Goal: Task Accomplishment & Management: Manage account settings

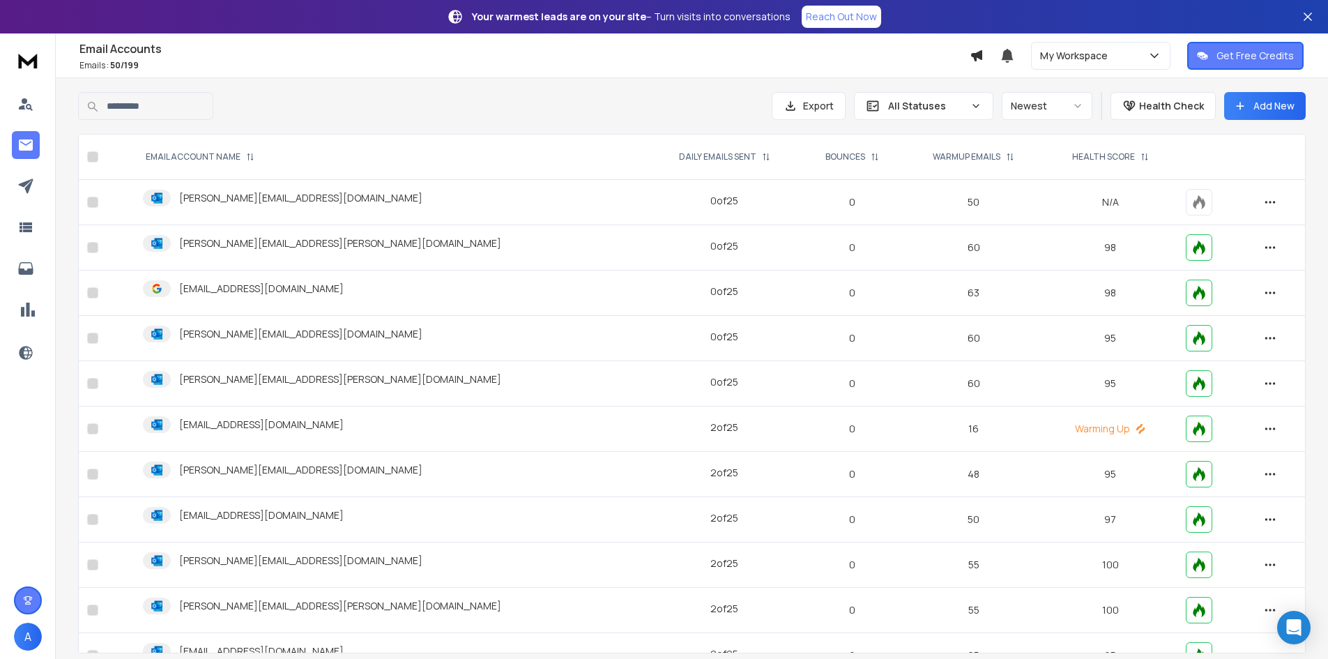
click at [939, 105] on p "All Statuses" at bounding box center [926, 106] width 77 height 14
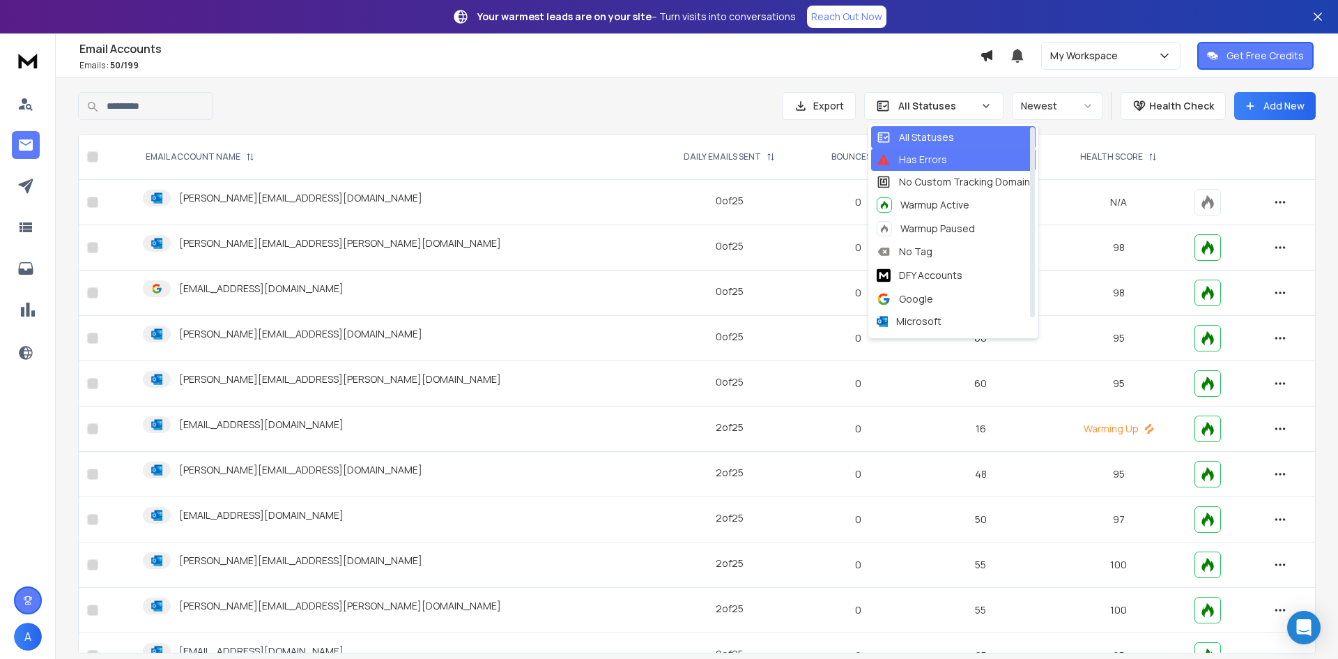
click at [911, 159] on div "Has Errors" at bounding box center [912, 160] width 70 height 14
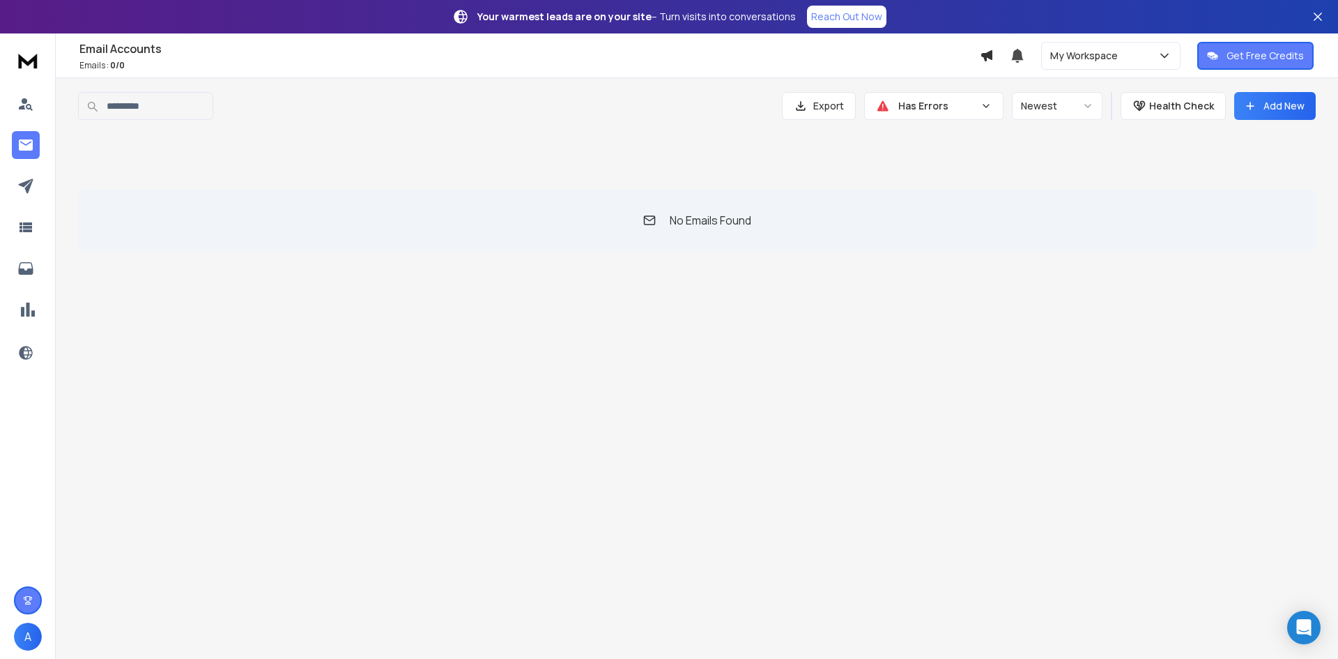
click at [932, 111] on div "Has Errors" at bounding box center [933, 106] width 139 height 28
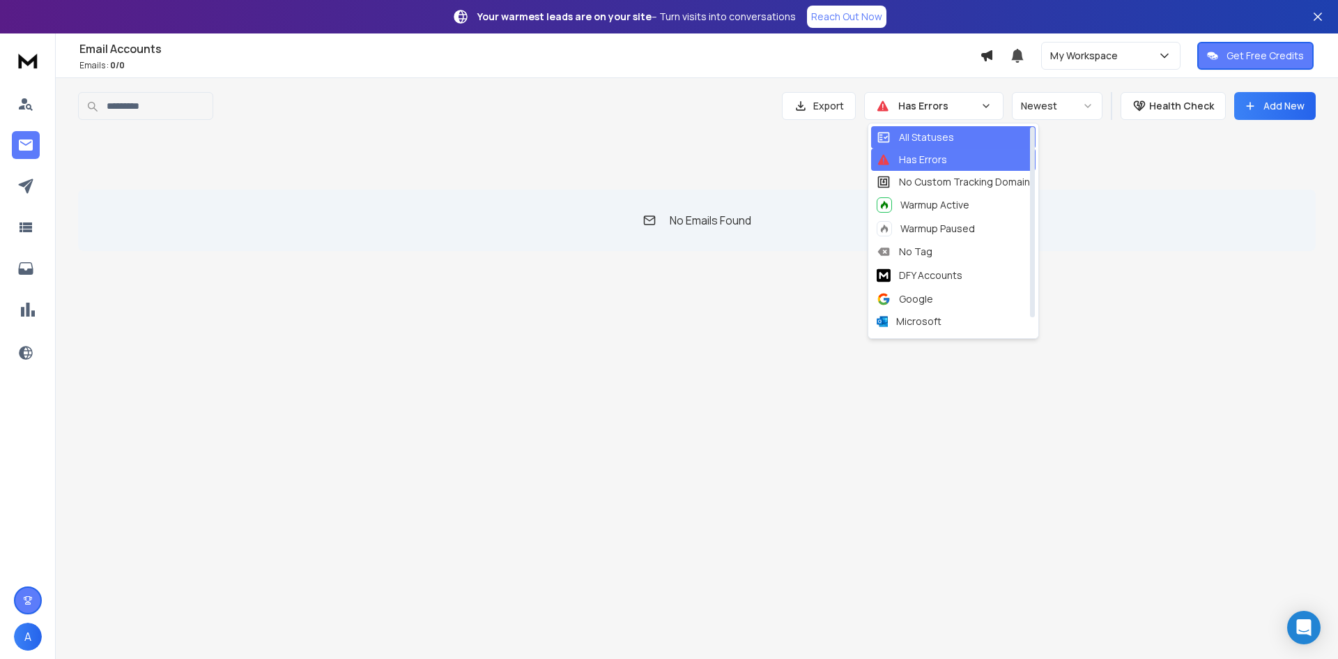
click at [909, 143] on div "All Statuses" at bounding box center [915, 137] width 77 height 14
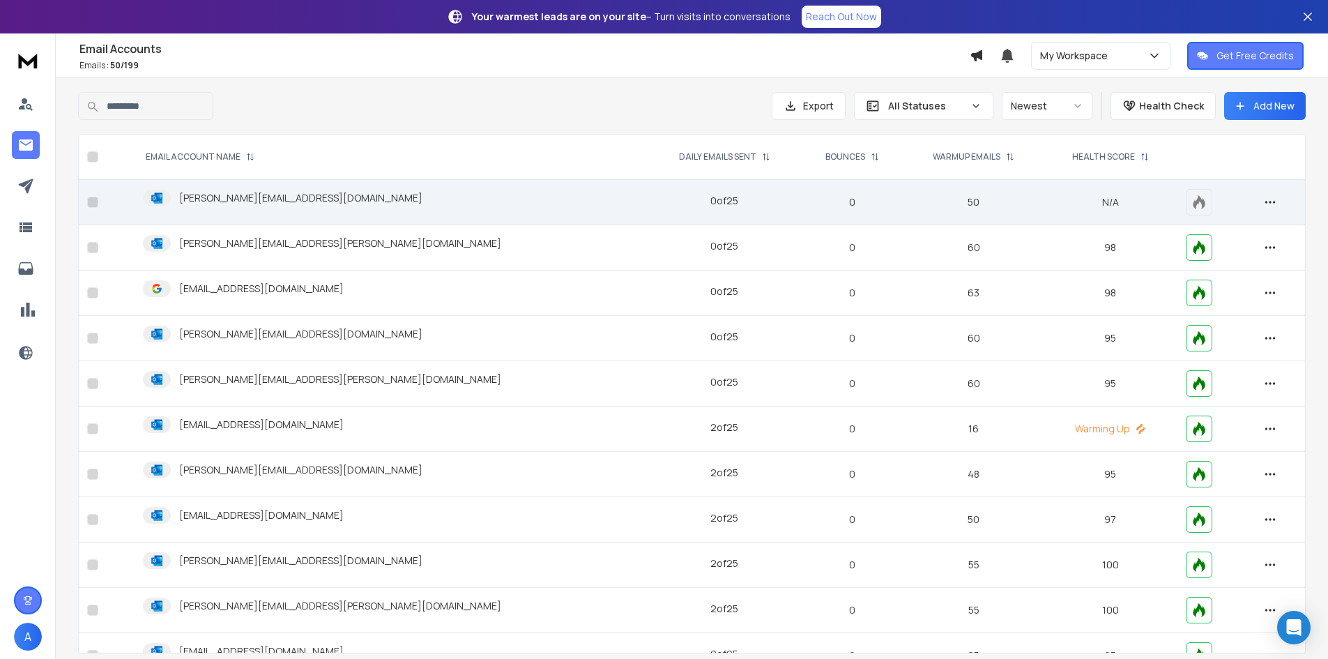
click at [1192, 196] on icon at bounding box center [1199, 202] width 14 height 14
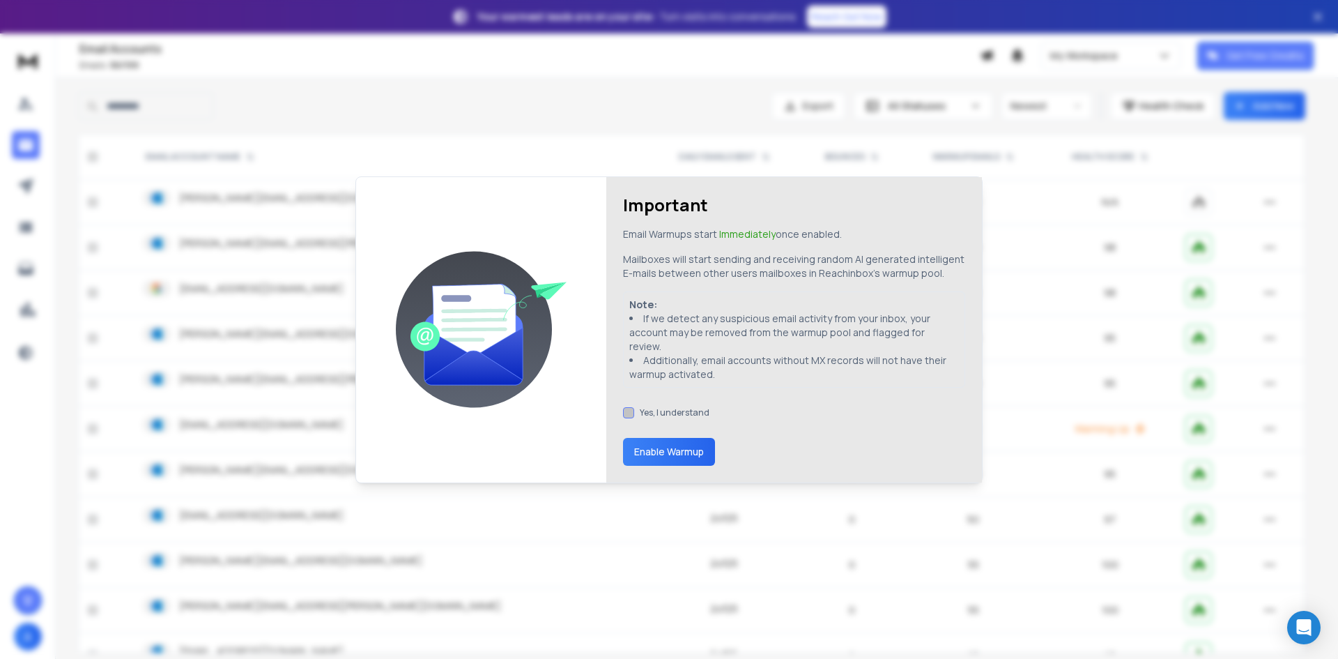
click at [656, 407] on label "Yes, I understand" at bounding box center [675, 412] width 70 height 11
click at [676, 409] on label "Yes, I understand" at bounding box center [675, 412] width 70 height 11
click at [647, 407] on label "Yes, I understand" at bounding box center [675, 412] width 70 height 11
drag, startPoint x: 621, startPoint y: 406, endPoint x: 633, endPoint y: 403, distance: 12.7
click at [622, 404] on div "Important Email Warmups start Immediately once enabled. Mailboxes will start se…" at bounding box center [794, 329] width 376 height 305
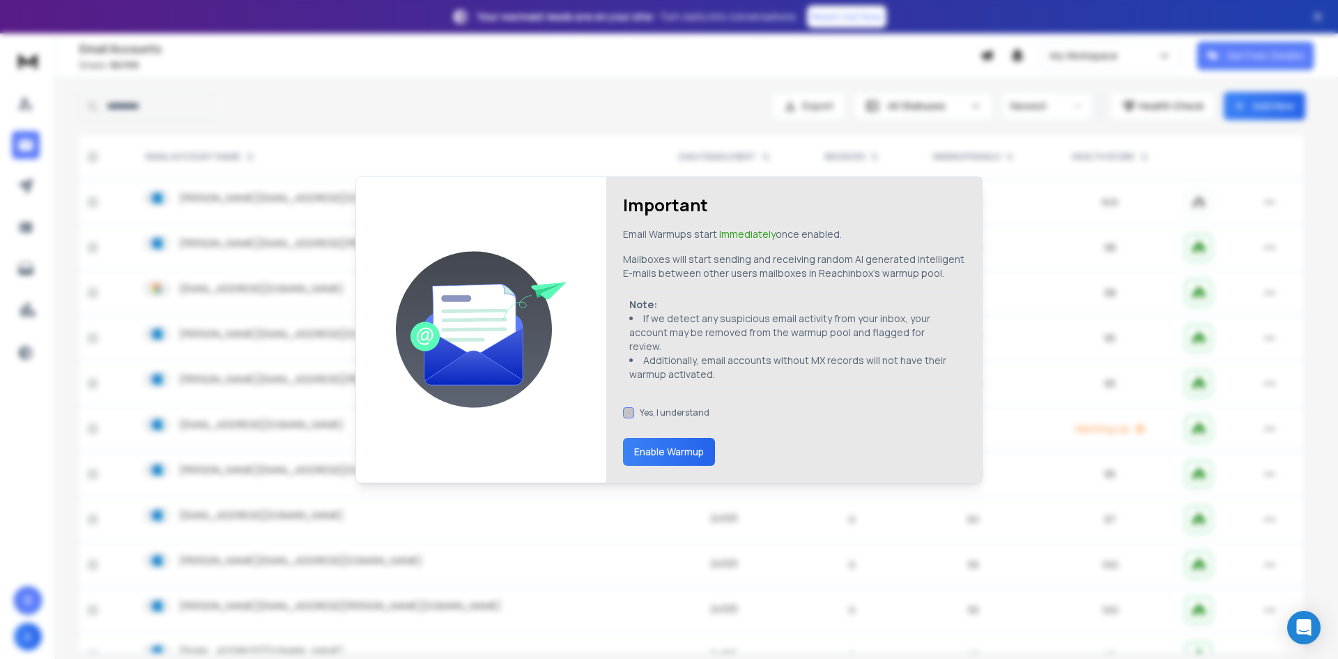
click at [631, 407] on button "Yes, I understand" at bounding box center [628, 412] width 11 height 11
drag, startPoint x: 662, startPoint y: 455, endPoint x: 674, endPoint y: 449, distance: 13.1
click at [663, 451] on button "Enable Warmup" at bounding box center [669, 452] width 92 height 28
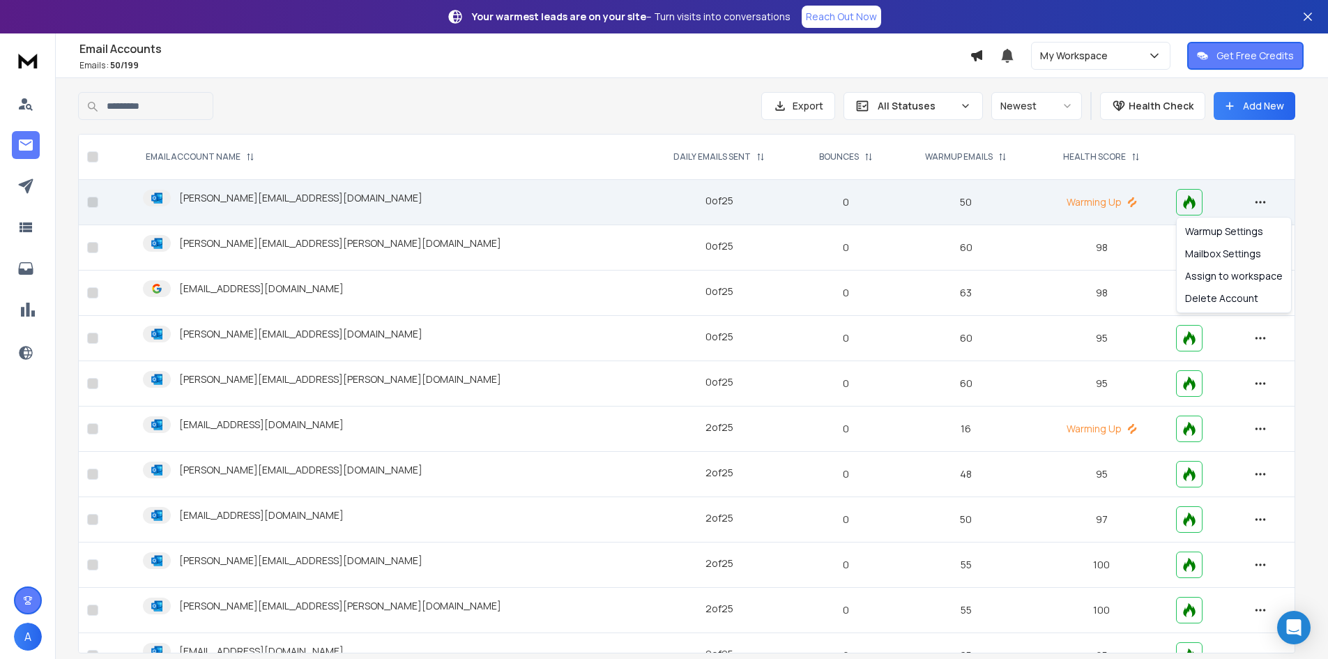
click at [1266, 200] on button at bounding box center [1259, 202] width 52 height 24
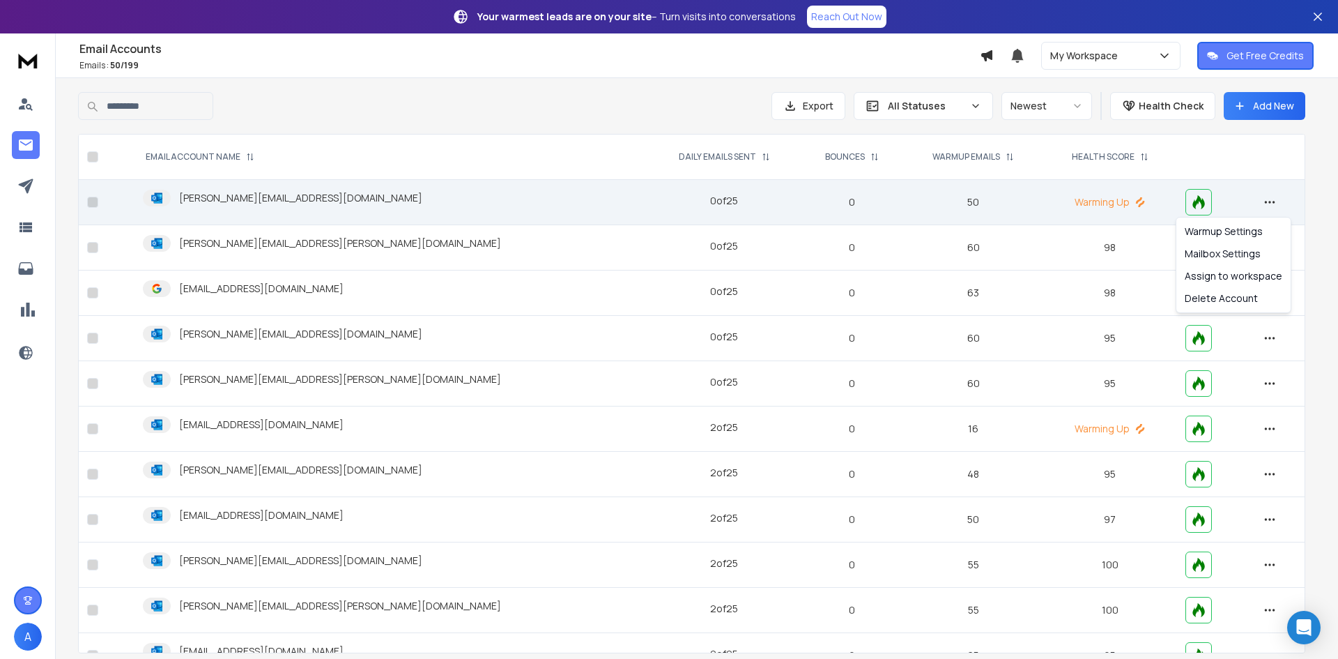
click at [801, 192] on td "0" at bounding box center [852, 202] width 102 height 45
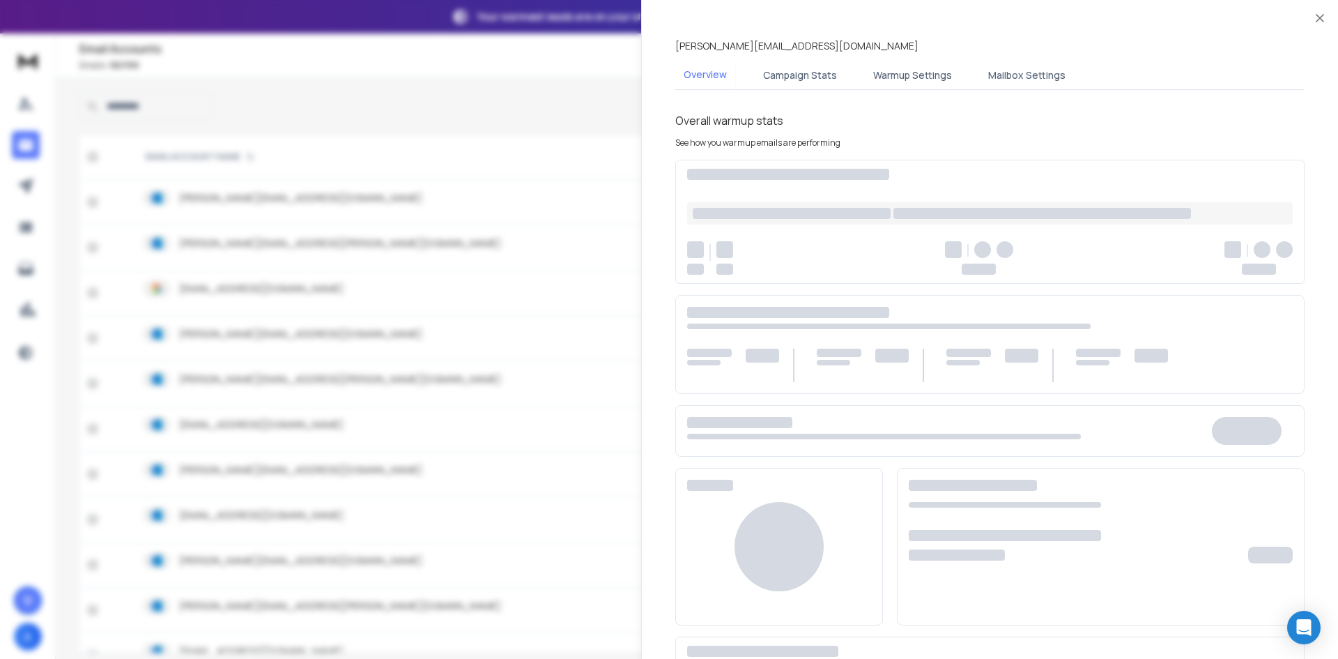
click at [1041, 73] on button "Mailbox Settings" at bounding box center [1027, 75] width 94 height 31
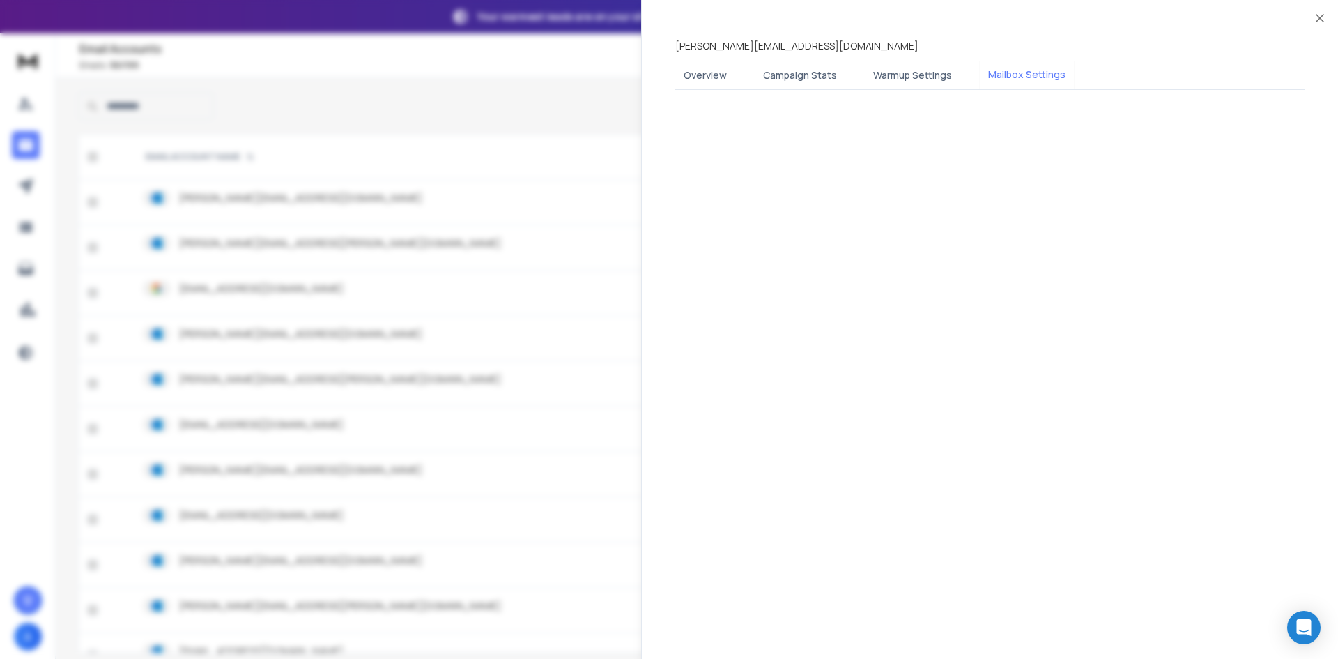
click at [1042, 68] on button "Mailbox Settings" at bounding box center [1027, 75] width 94 height 32
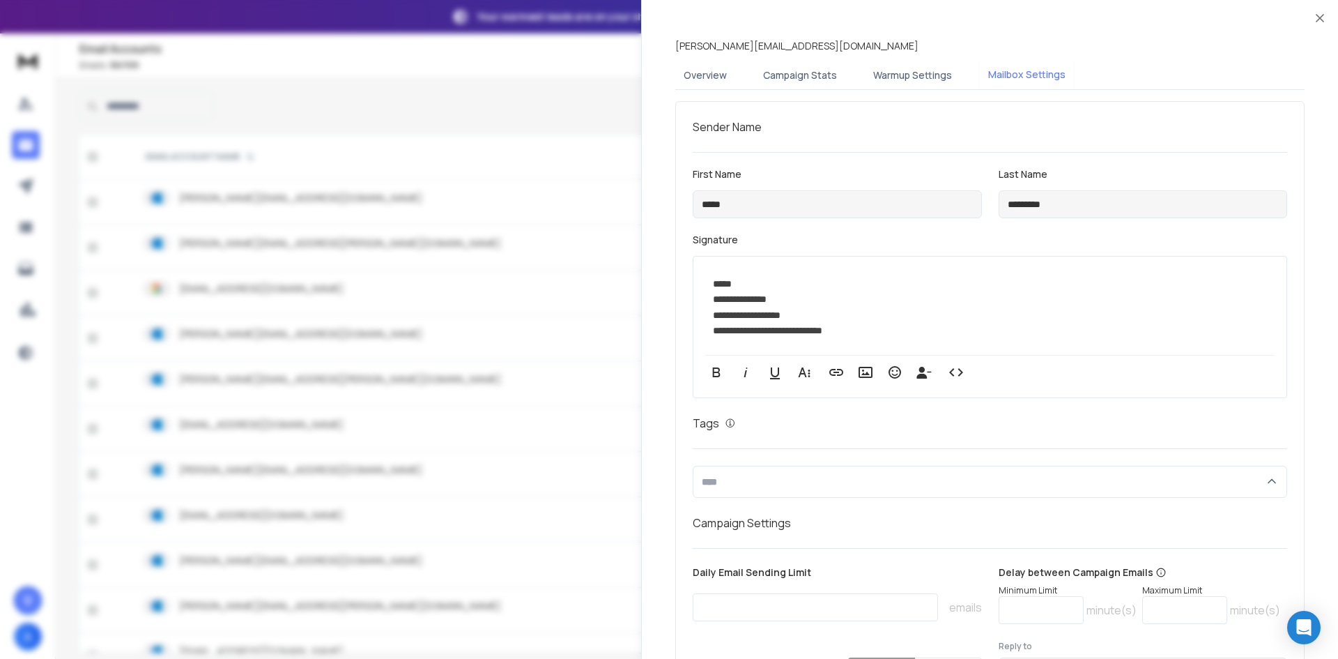
click at [521, 273] on div at bounding box center [669, 329] width 1338 height 659
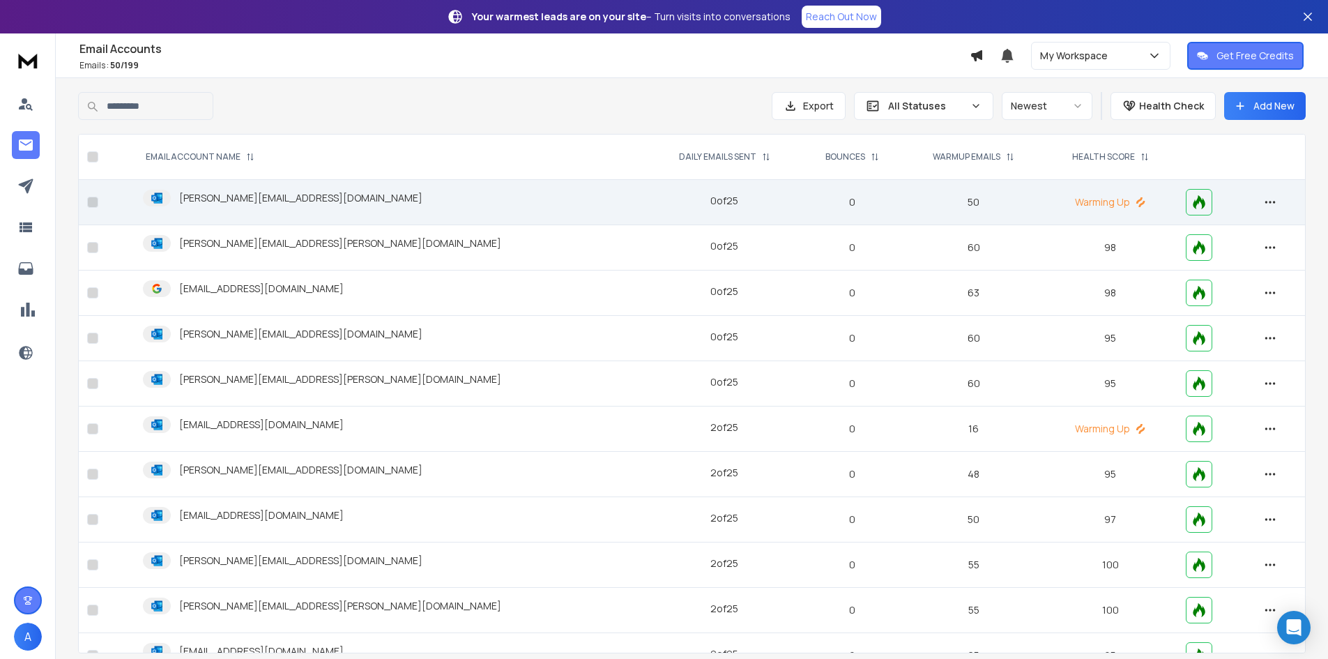
click at [710, 195] on div "0 of 25" at bounding box center [724, 201] width 28 height 14
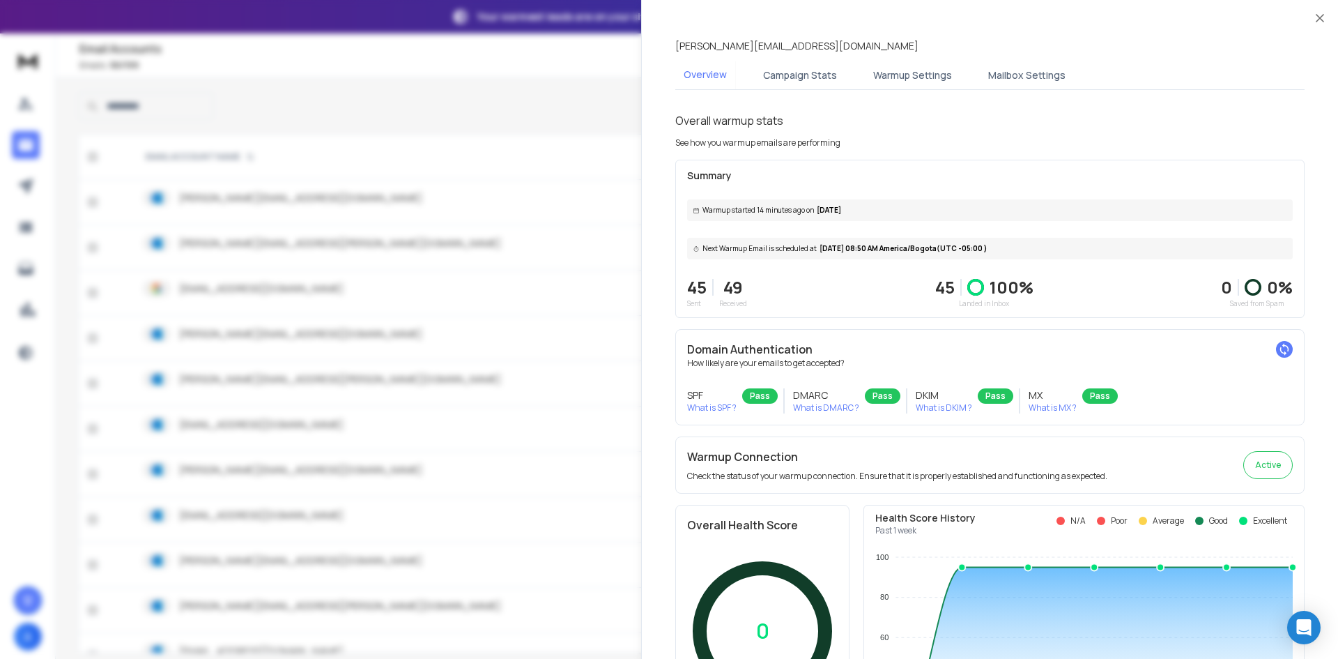
click at [1012, 73] on button "Mailbox Settings" at bounding box center [1027, 75] width 94 height 31
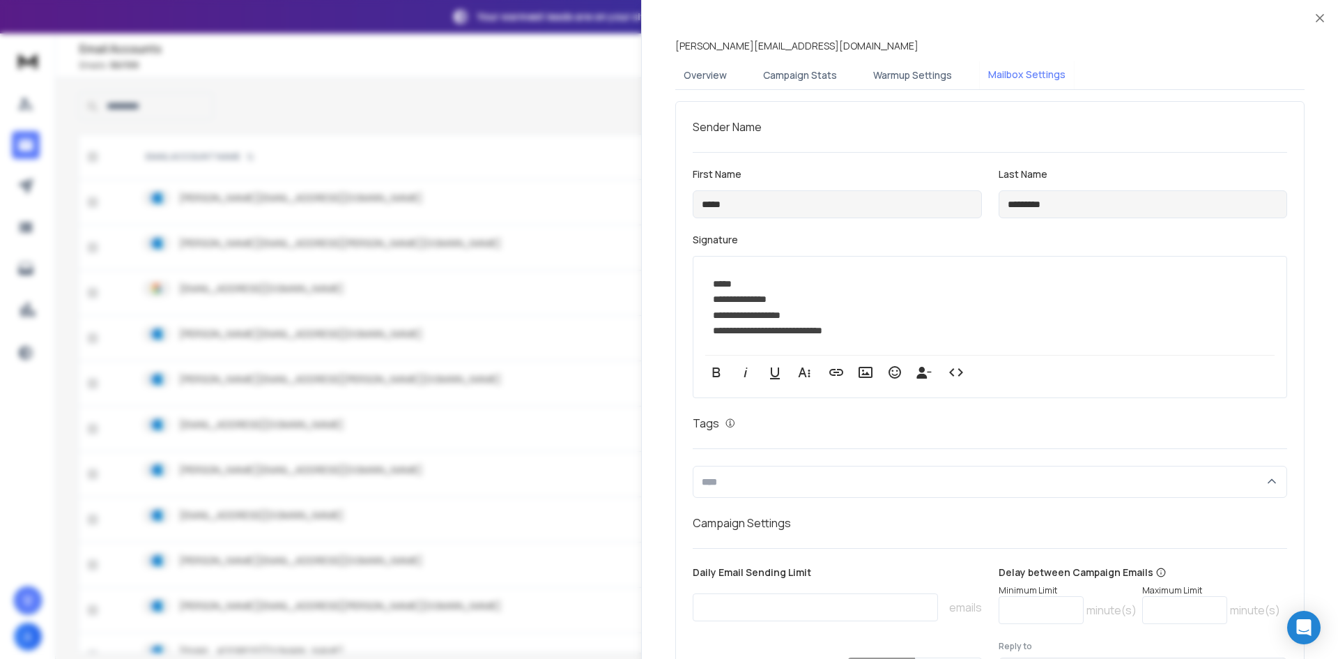
click at [826, 269] on div "**********" at bounding box center [990, 307] width 582 height 90
click at [712, 275] on div "**********" at bounding box center [990, 307] width 582 height 90
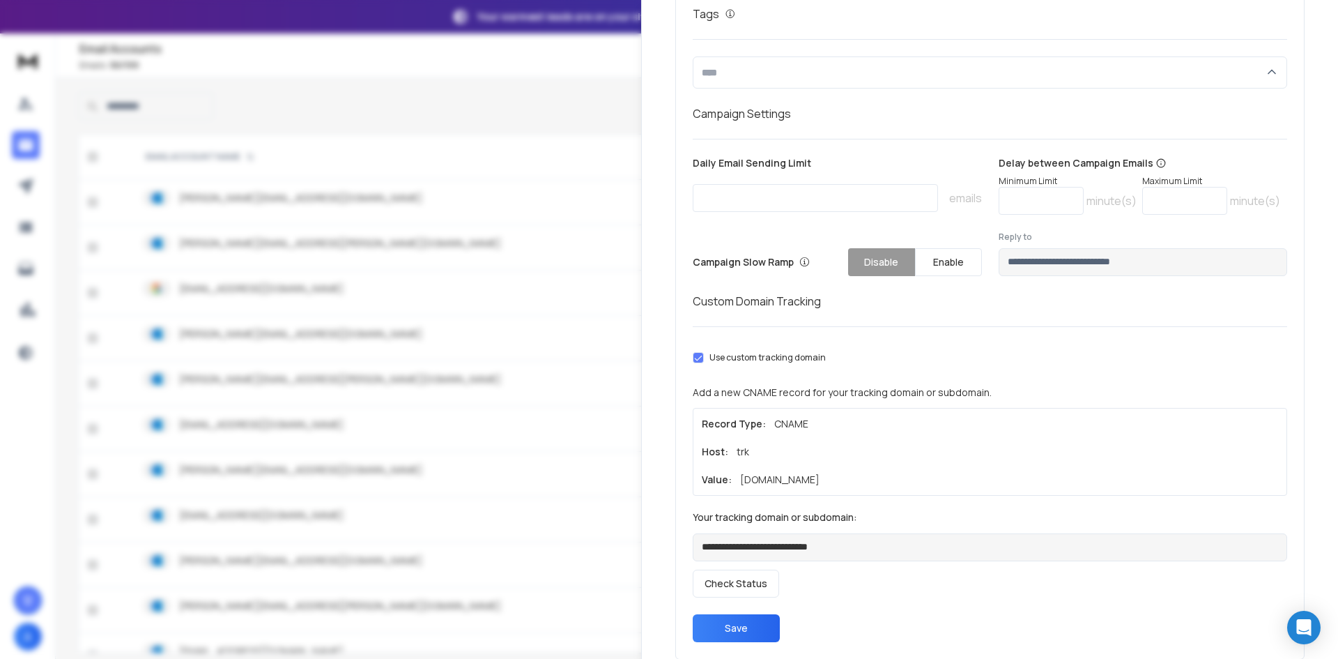
scroll to position [465, 0]
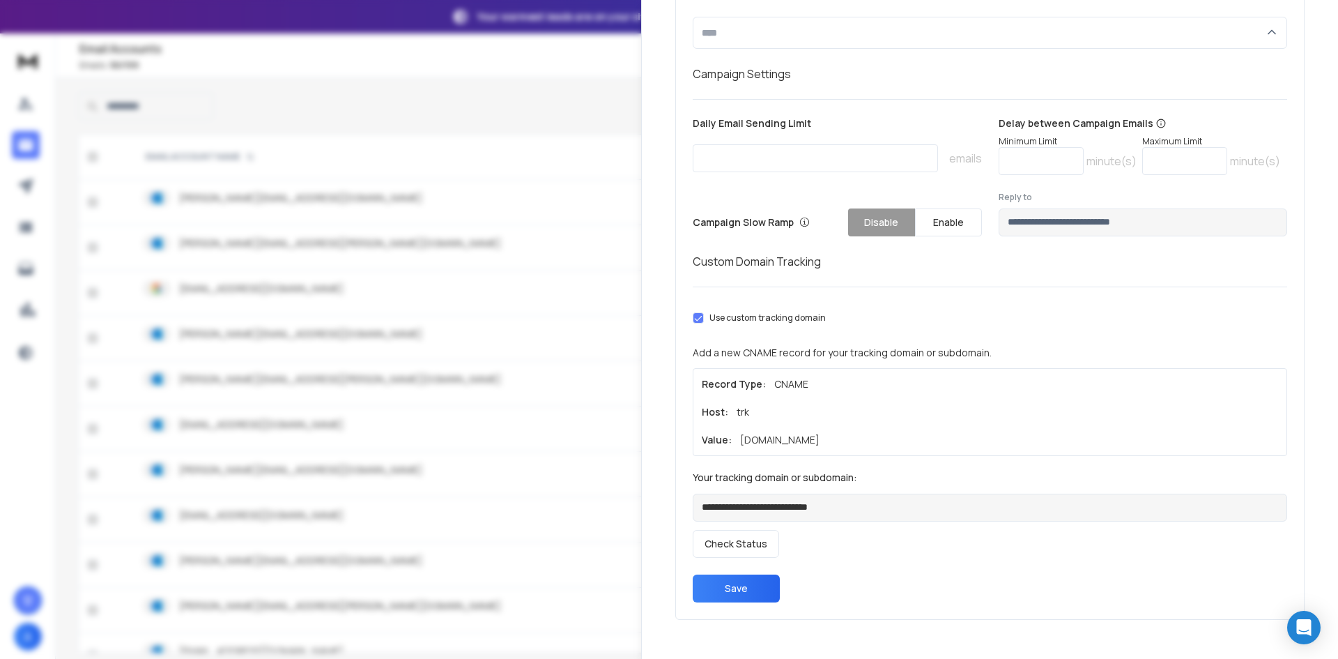
click at [748, 585] on button "Save" at bounding box center [736, 588] width 87 height 28
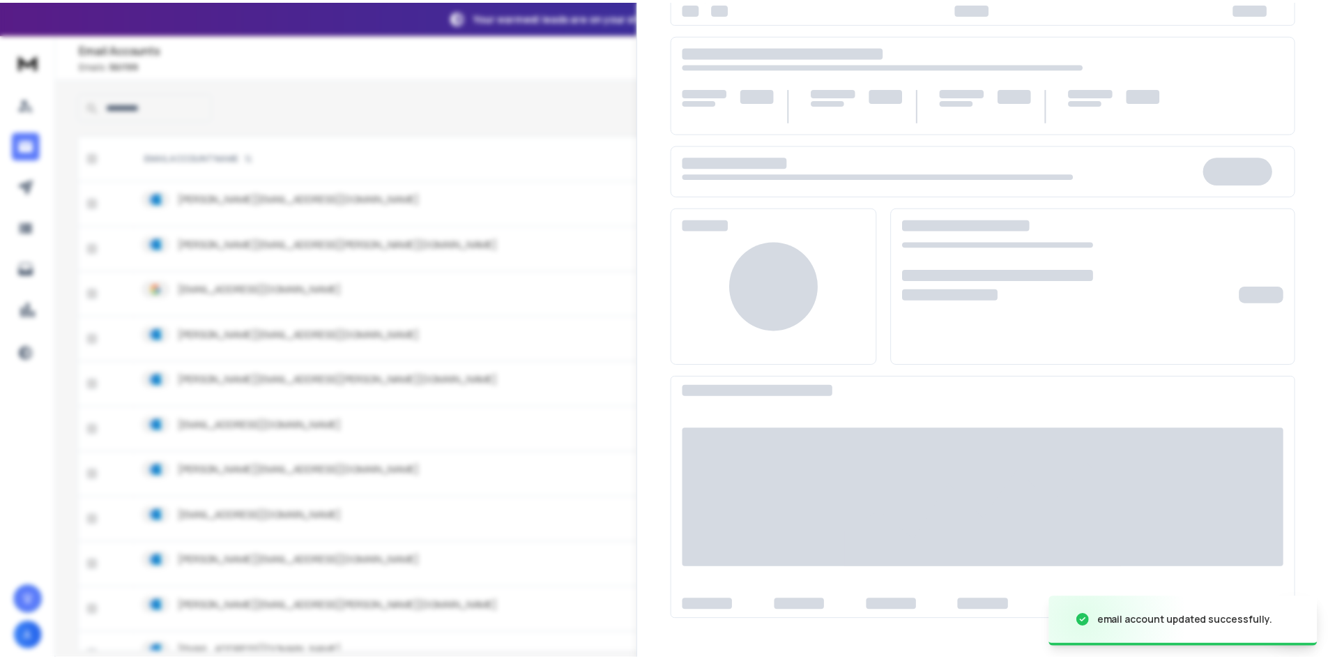
scroll to position [261, 0]
